Goal: Check status: Check status

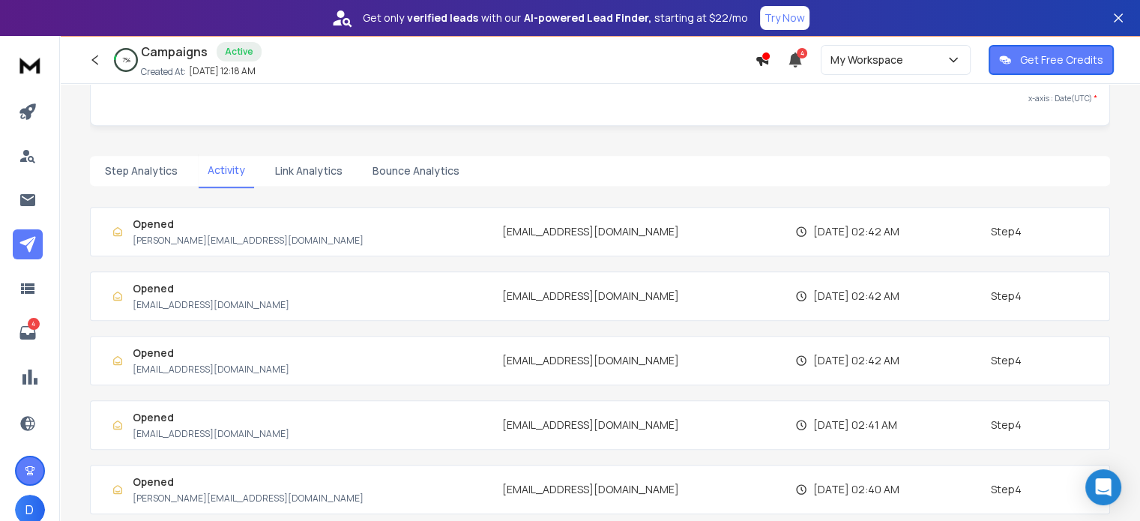
scroll to position [623, 0]
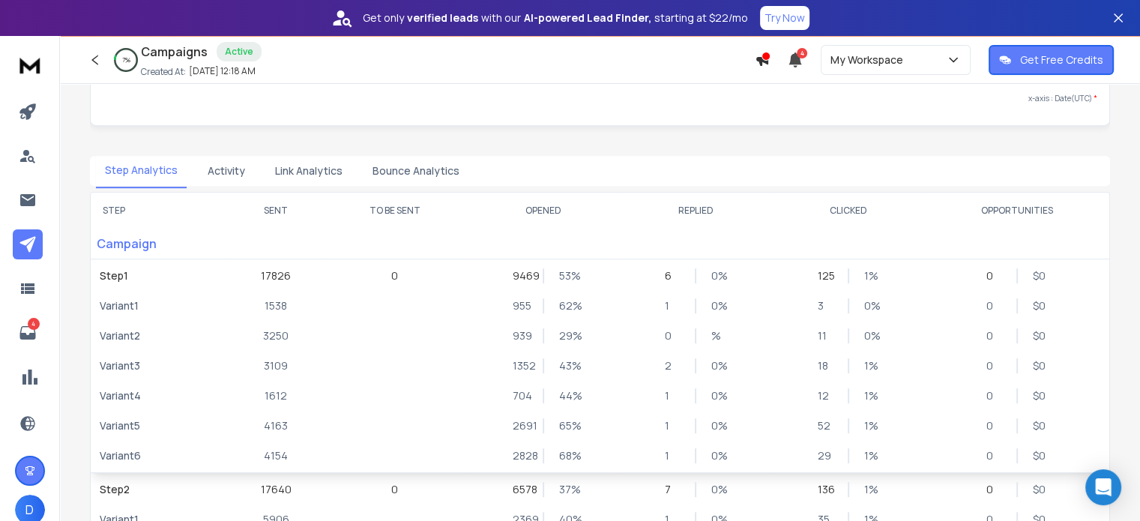
click at [156, 173] on button "Step Analytics" at bounding box center [141, 171] width 91 height 34
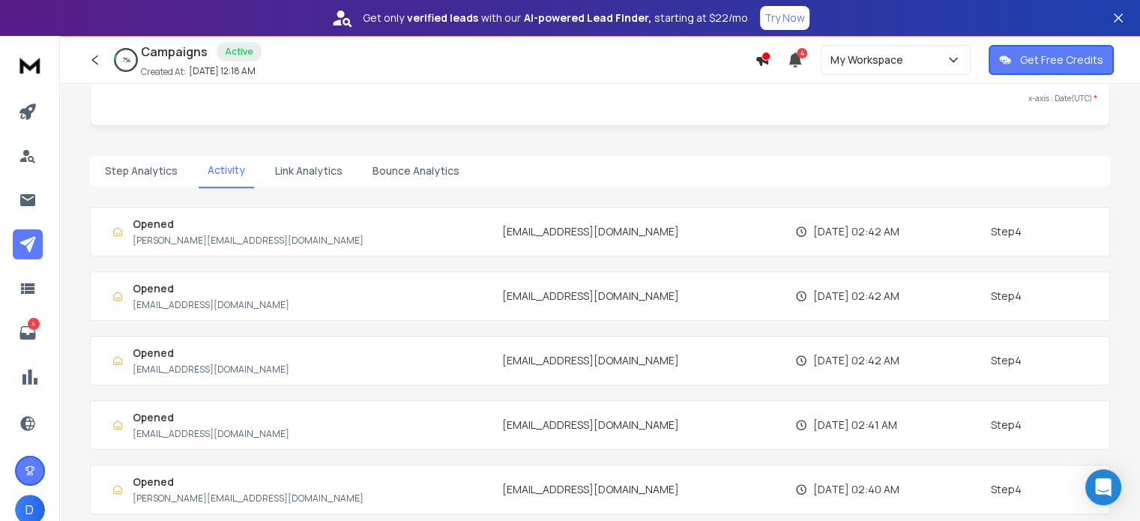
click at [209, 171] on button "Activity" at bounding box center [226, 171] width 55 height 34
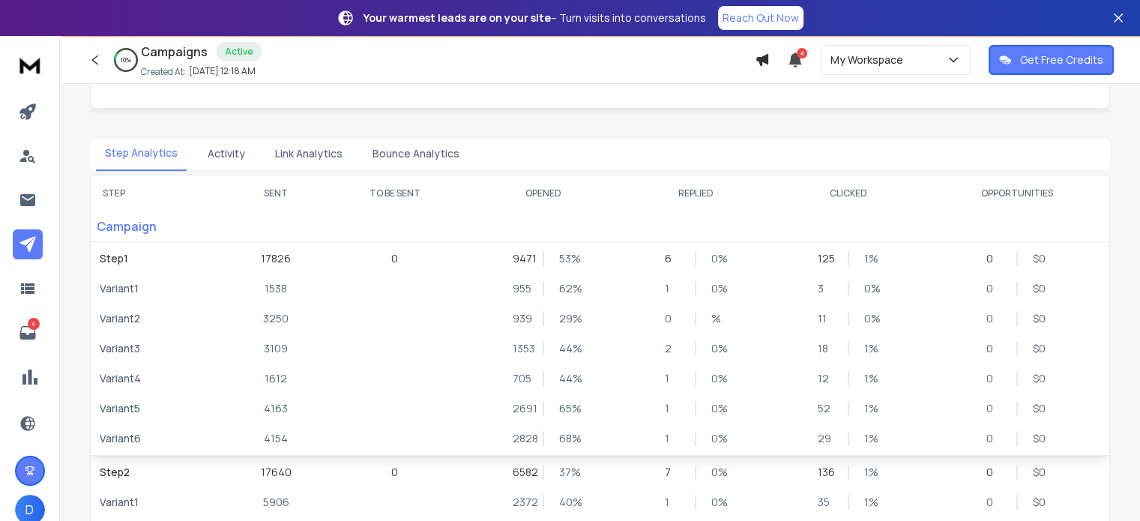
scroll to position [631, 0]
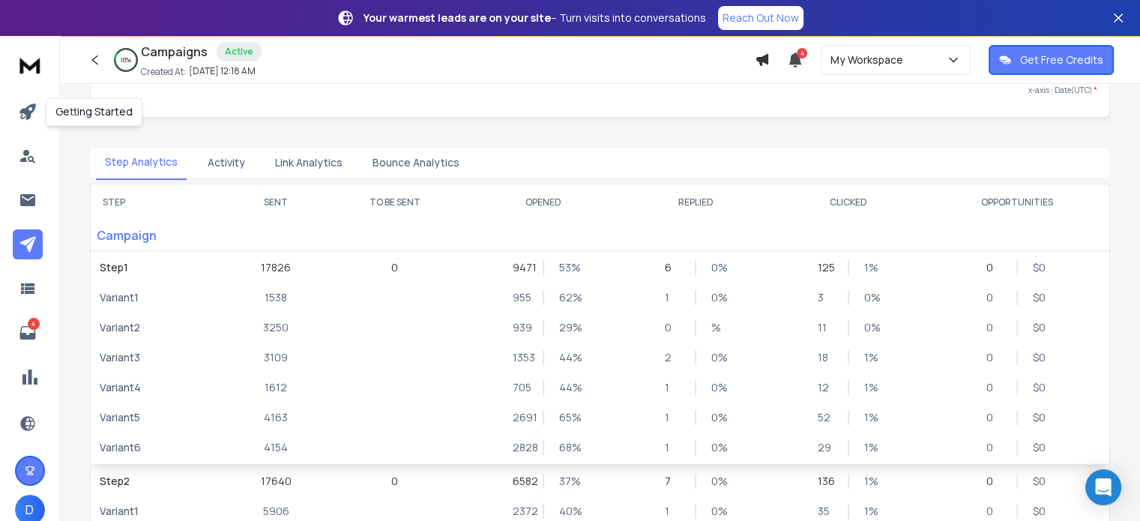
click at [211, 158] on button "Activity" at bounding box center [226, 162] width 55 height 33
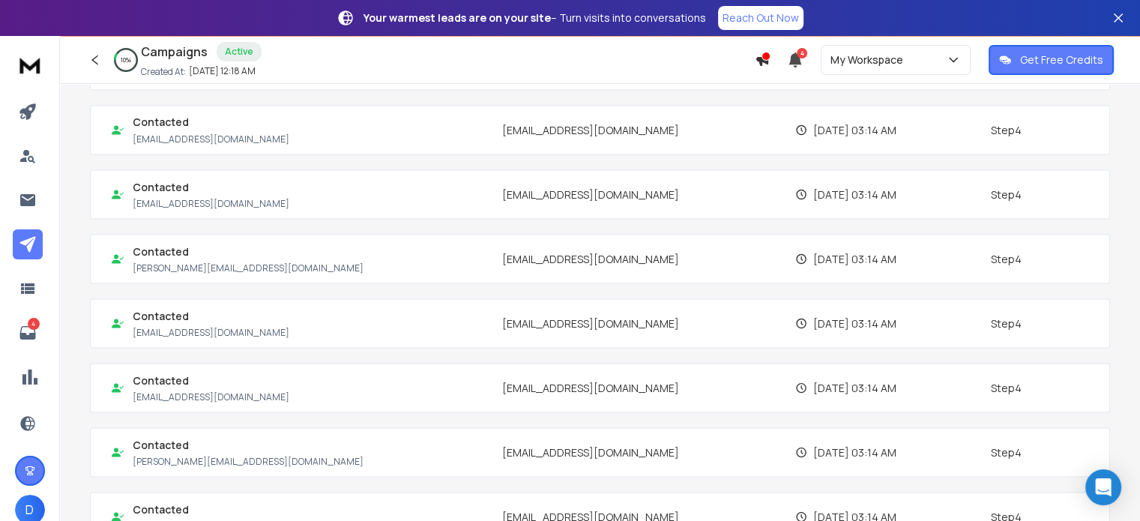
scroll to position [2726, 0]
